Goal: Communication & Community: Answer question/provide support

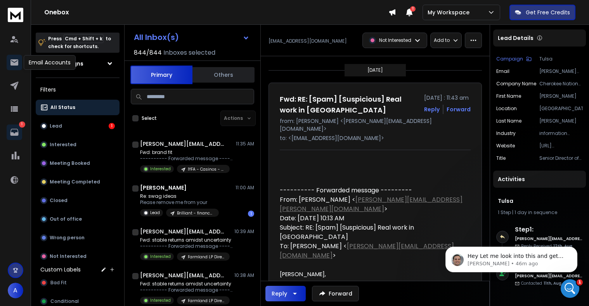
click at [15, 63] on icon at bounding box center [14, 62] width 8 height 6
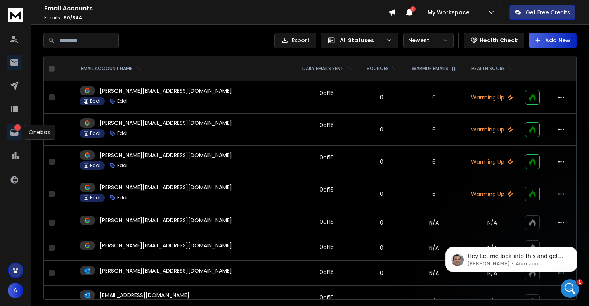
click at [16, 130] on p "1" at bounding box center [17, 128] width 6 height 6
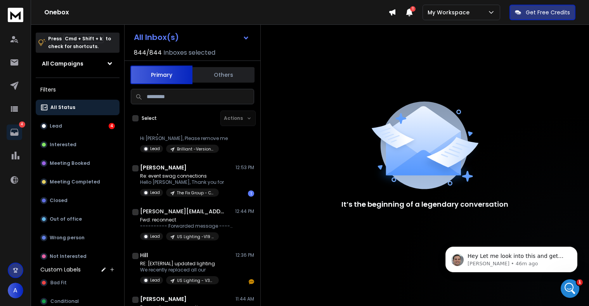
scroll to position [109, 0]
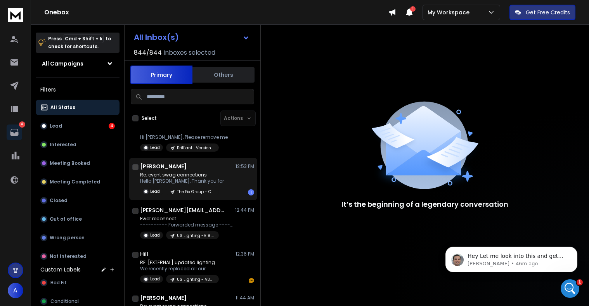
click at [217, 177] on p "Re: event swag connections" at bounding box center [182, 175] width 84 height 6
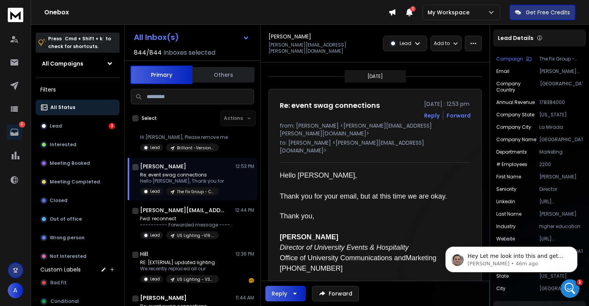
click at [411, 40] on p "Lead" at bounding box center [406, 43] width 12 height 6
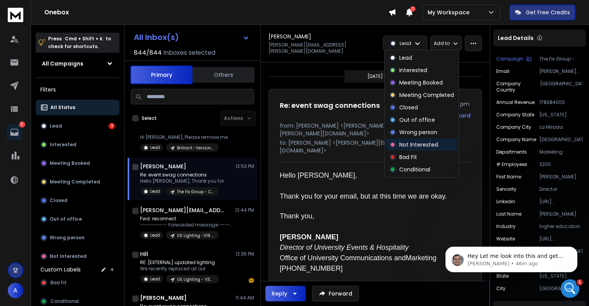
click at [409, 141] on p "Not Interested" at bounding box center [418, 145] width 39 height 8
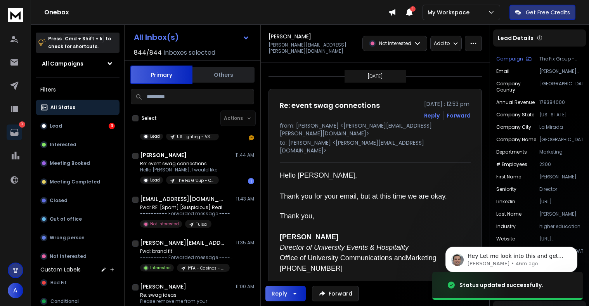
scroll to position [246, 0]
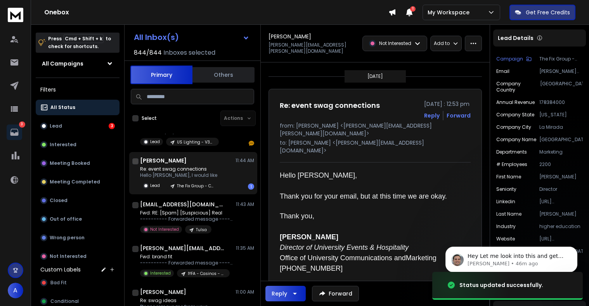
click at [208, 182] on div "The Fix Group - C6V1 - Event Swag" at bounding box center [192, 186] width 53 height 8
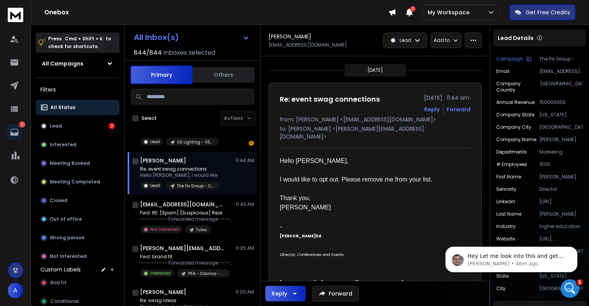
click at [409, 43] on p "Lead" at bounding box center [406, 40] width 12 height 6
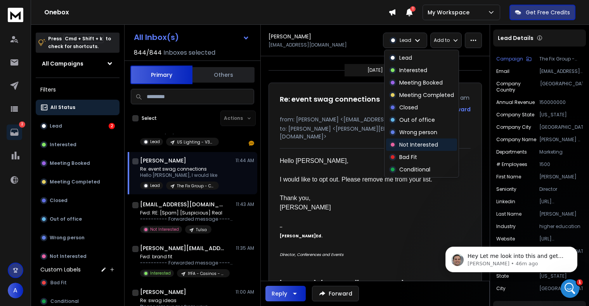
click at [404, 147] on p "Not Interested" at bounding box center [418, 145] width 39 height 8
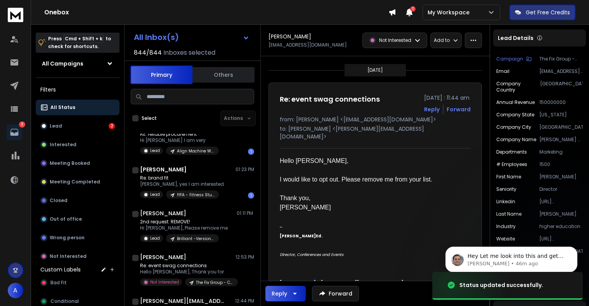
scroll to position [0, 0]
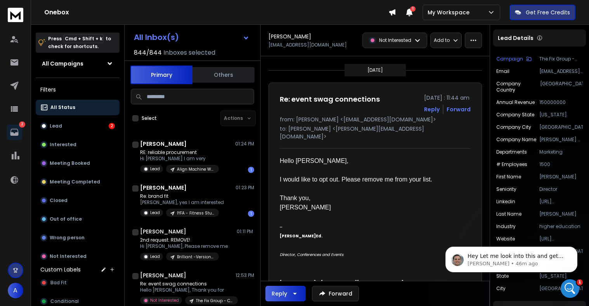
click at [220, 198] on div "Re: brand fit [PERSON_NAME], yes I am interested Lead IYFA - Fitness Studios - …" at bounding box center [197, 205] width 114 height 24
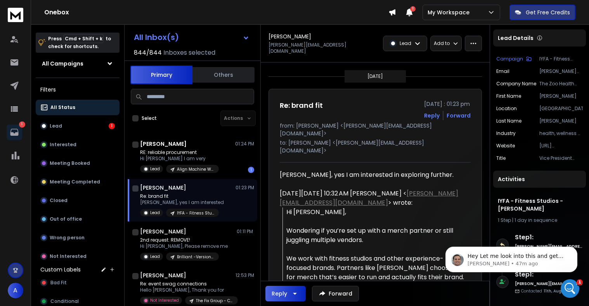
click at [414, 40] on div "Lead" at bounding box center [404, 43] width 43 height 15
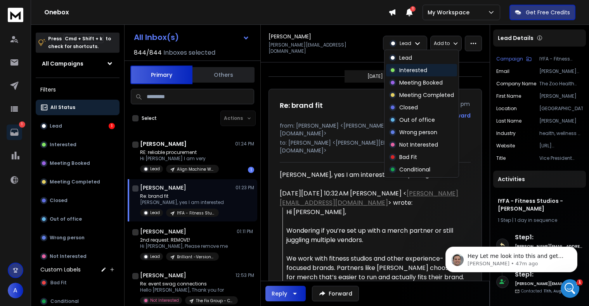
click at [408, 66] on div "Interested" at bounding box center [421, 70] width 71 height 12
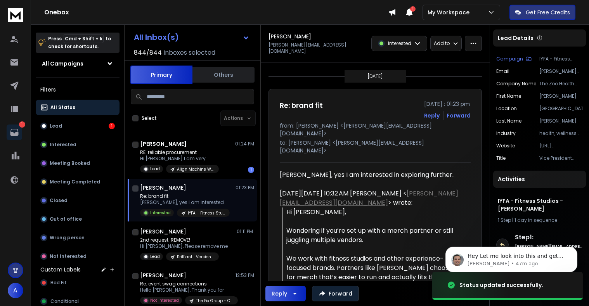
click at [346, 298] on button "Forward" at bounding box center [335, 294] width 47 height 16
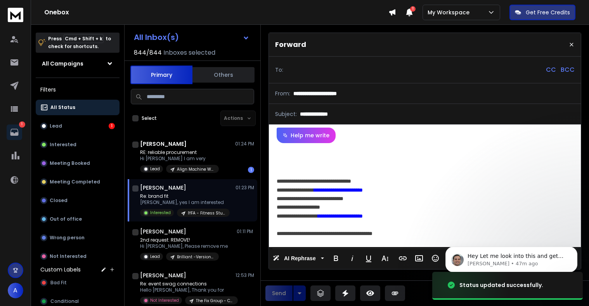
click at [306, 68] on input at bounding box center [313, 70] width 54 height 14
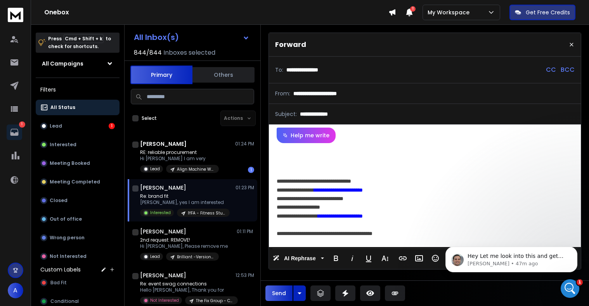
type input "**********"
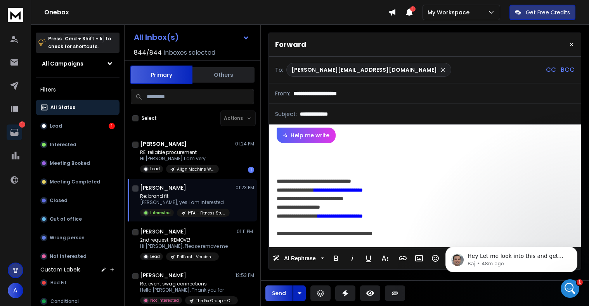
click at [548, 69] on p "CC" at bounding box center [551, 69] width 10 height 9
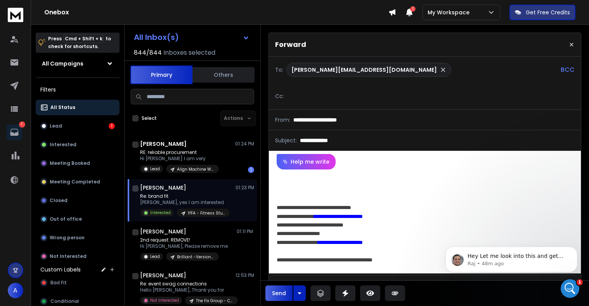
click at [278, 293] on button "Send" at bounding box center [278, 294] width 27 height 16
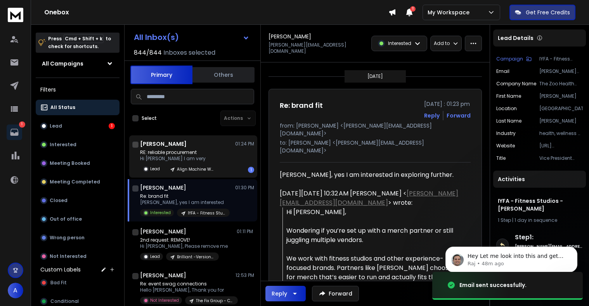
click at [184, 149] on p "RE: reliable procurement" at bounding box center [179, 152] width 79 height 6
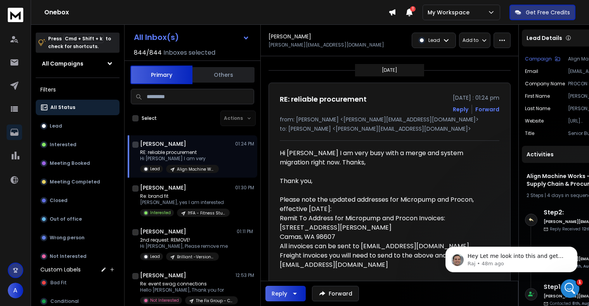
click at [440, 38] on p "Lead" at bounding box center [434, 40] width 12 height 6
